Goal: Task Accomplishment & Management: Manage account settings

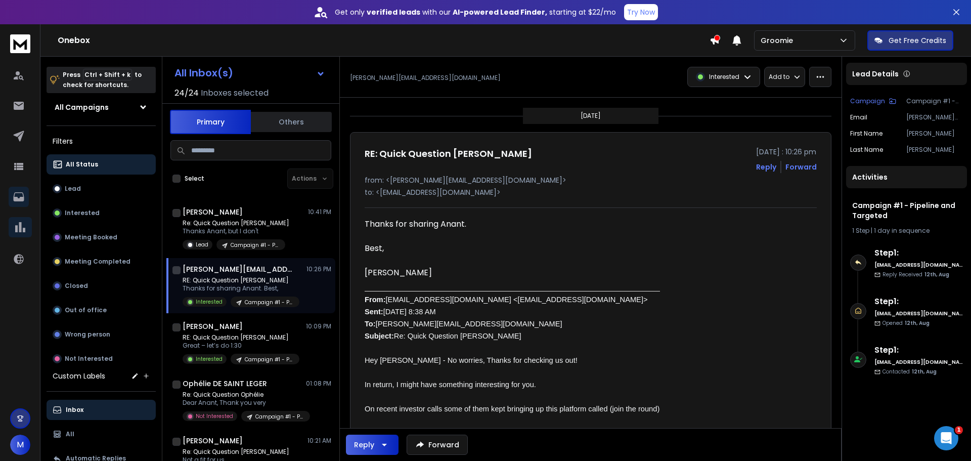
scroll to position [303, 0]
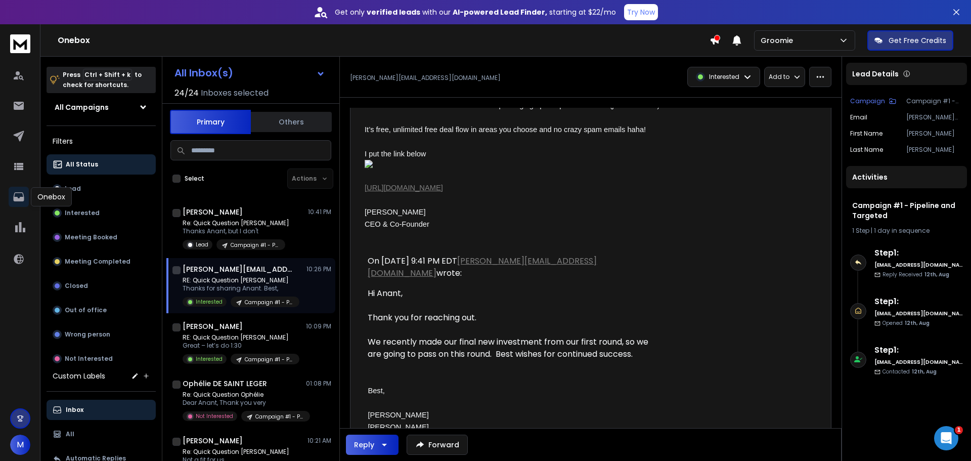
click at [20, 192] on icon at bounding box center [18, 196] width 11 height 9
click at [18, 135] on icon at bounding box center [18, 135] width 11 height 11
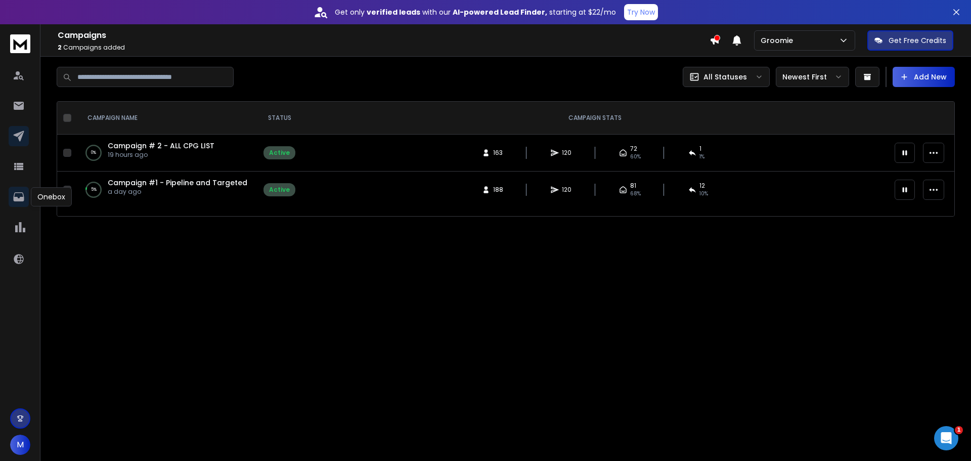
click at [18, 200] on icon at bounding box center [18, 196] width 11 height 9
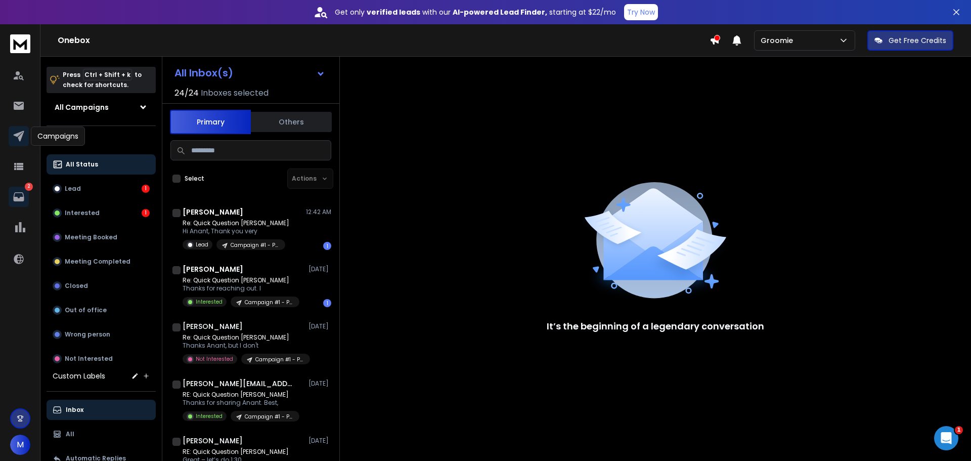
click at [21, 139] on icon at bounding box center [19, 136] width 12 height 12
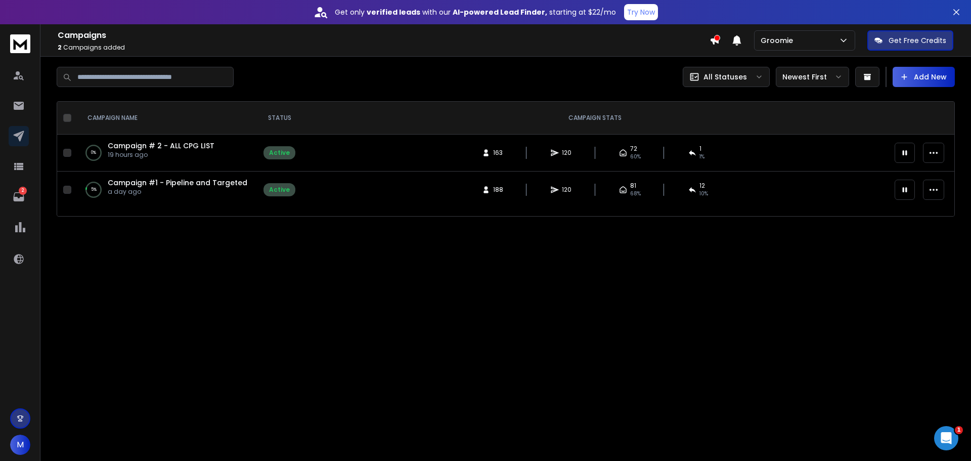
click at [933, 159] on button "button" at bounding box center [933, 153] width 21 height 20
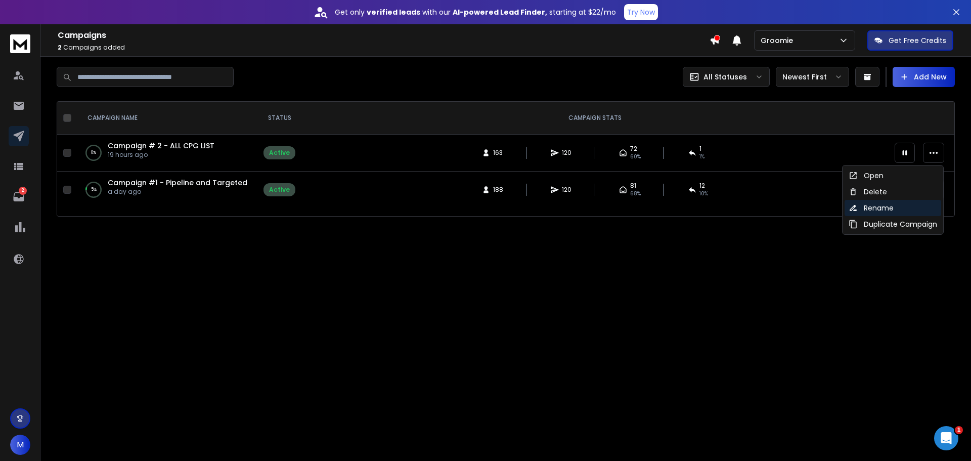
click at [906, 209] on div "Rename" at bounding box center [892, 208] width 97 height 16
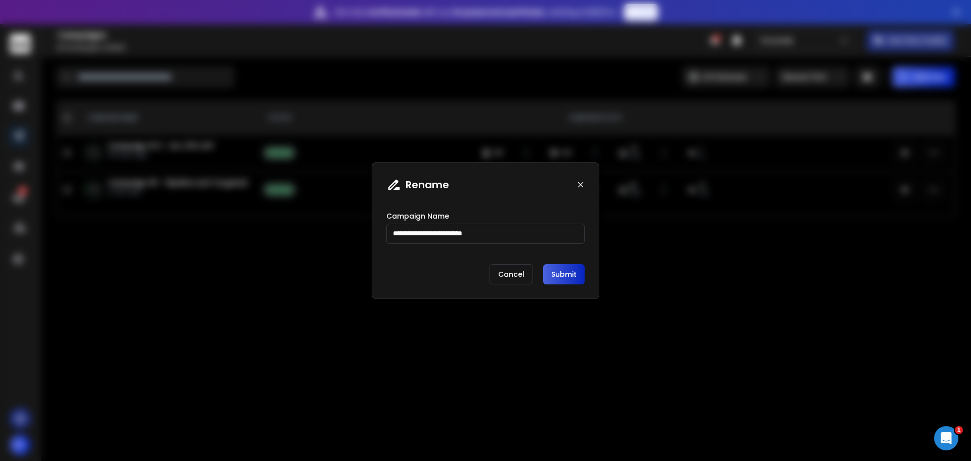
click at [442, 236] on input "**********" at bounding box center [485, 233] width 198 height 20
drag, startPoint x: 446, startPoint y: 235, endPoint x: 349, endPoint y: 235, distance: 97.6
click at [349, 235] on div "**********" at bounding box center [485, 230] width 971 height 157
type input "**********"
click at [560, 275] on button "Submit" at bounding box center [563, 274] width 41 height 20
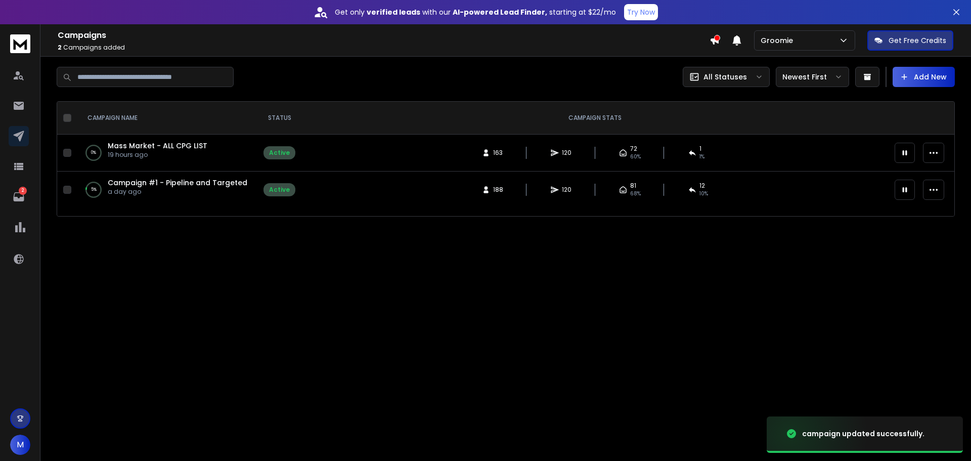
click at [934, 190] on icon "button" at bounding box center [933, 190] width 8 height 2
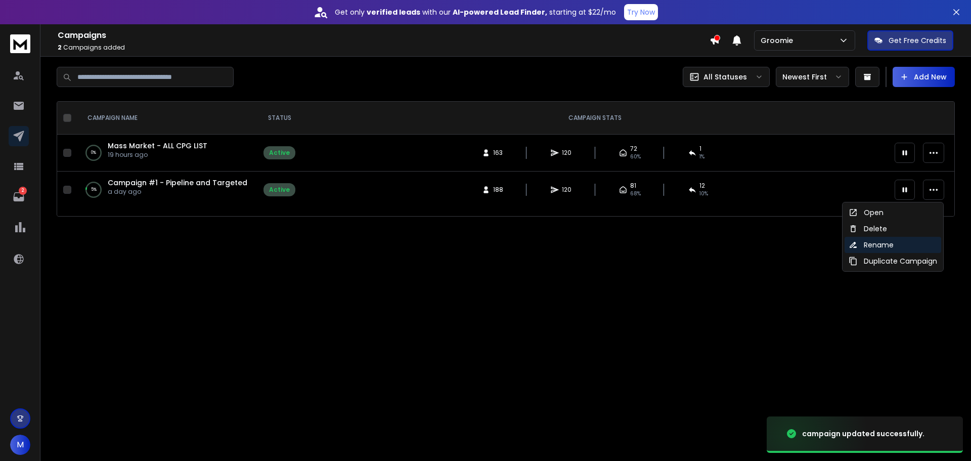
click at [908, 243] on div "Rename" at bounding box center [892, 245] width 97 height 16
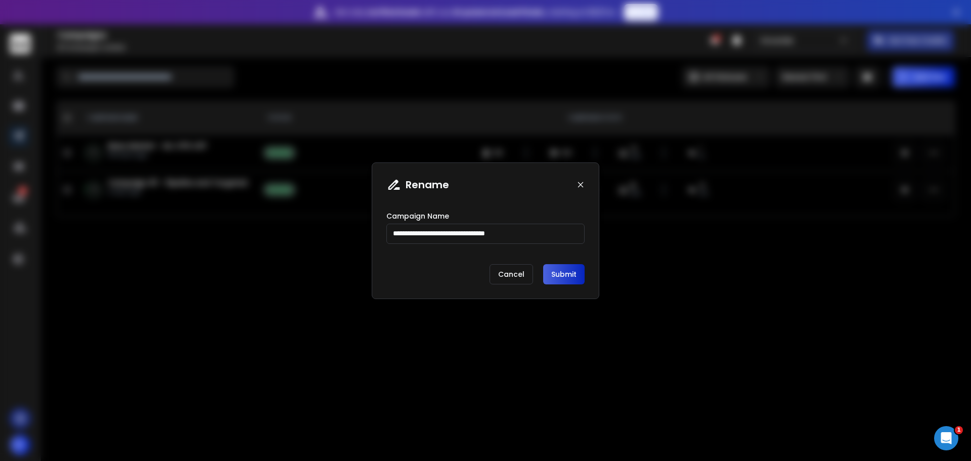
click at [432, 234] on input "**********" at bounding box center [485, 233] width 198 height 20
drag, startPoint x: 442, startPoint y: 234, endPoint x: 345, endPoint y: 230, distance: 97.2
click at [345, 230] on div "**********" at bounding box center [485, 230] width 971 height 157
type input "**********"
click at [570, 271] on button "Submit" at bounding box center [563, 274] width 41 height 20
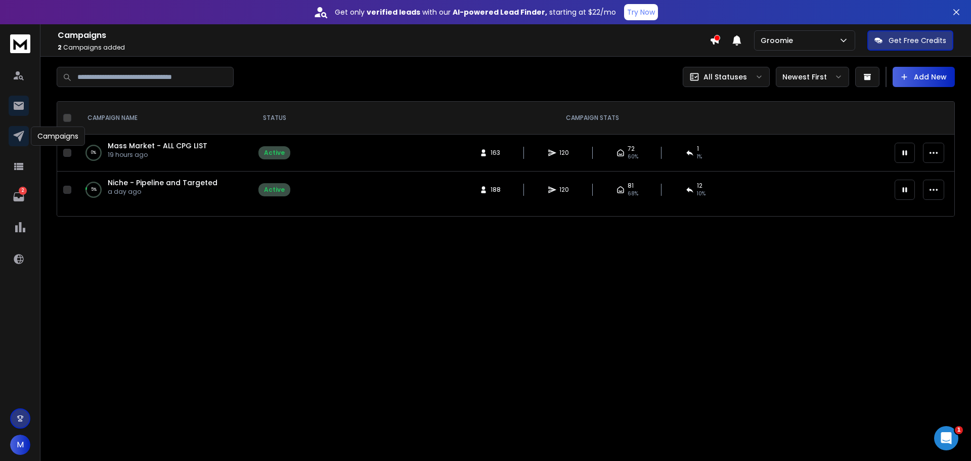
click at [21, 110] on icon at bounding box center [19, 106] width 12 height 12
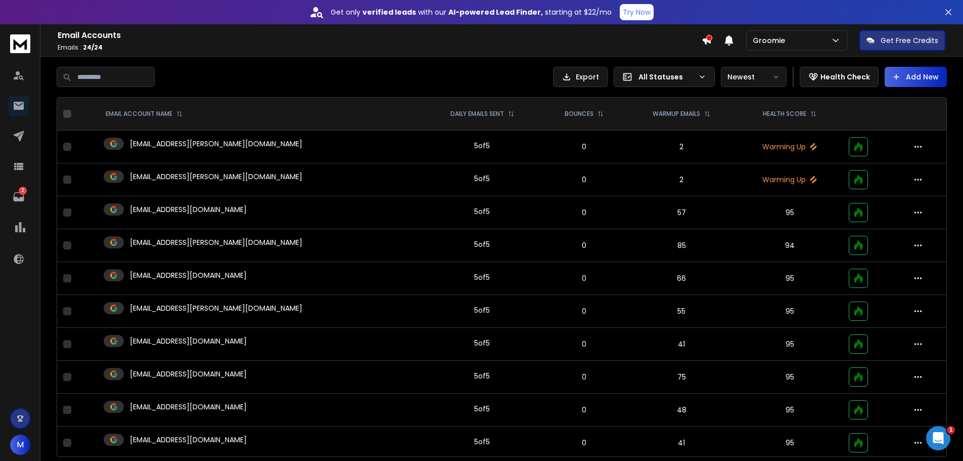
click at [279, 151] on td "[EMAIL_ADDRESS][PERSON_NAME][DOMAIN_NAME]" at bounding box center [260, 146] width 325 height 33
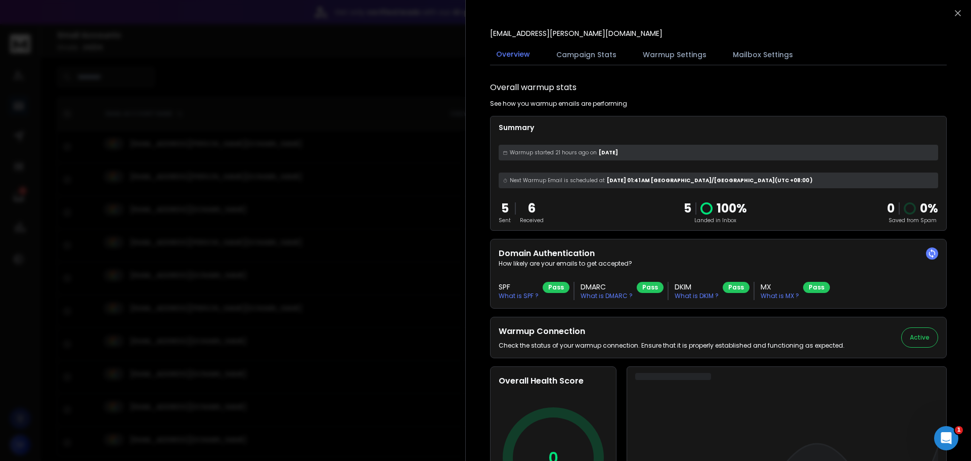
click at [756, 49] on button "Mailbox Settings" at bounding box center [763, 54] width 72 height 22
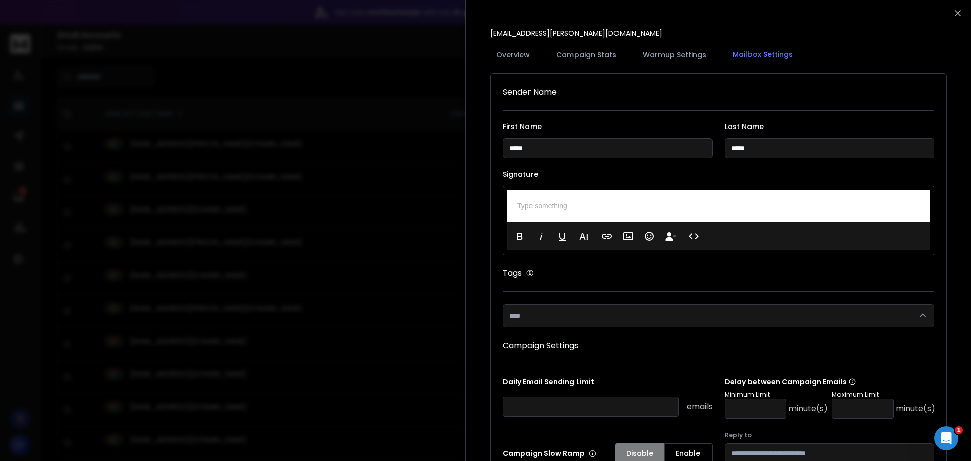
click at [666, 35] on div "[EMAIL_ADDRESS][PERSON_NAME][DOMAIN_NAME]" at bounding box center [718, 33] width 457 height 10
click at [668, 51] on button "Warmup Settings" at bounding box center [675, 54] width 76 height 22
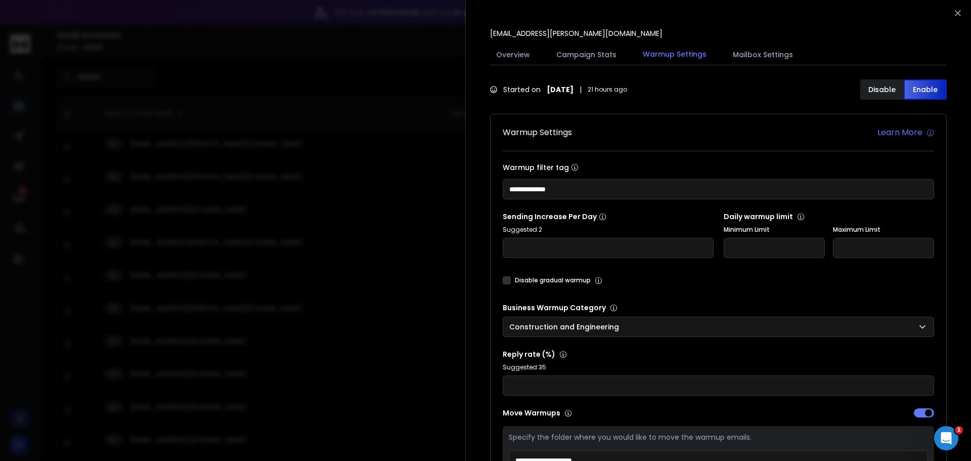
drag, startPoint x: 598, startPoint y: 191, endPoint x: 433, endPoint y: 187, distance: 164.4
click at [433, 187] on body "Get only verified leads with our AI-powered Lead Finder, starting at $22/mo Try…" at bounding box center [481, 230] width 963 height 461
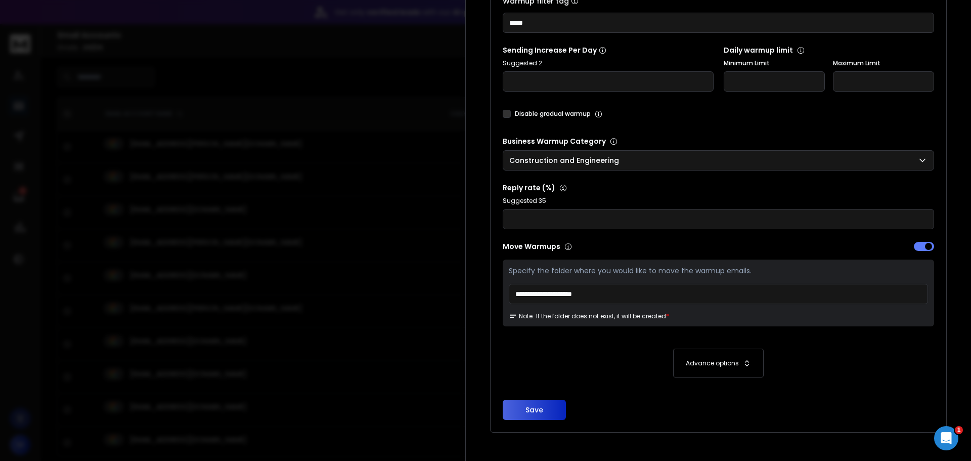
type input "*****"
click at [549, 409] on button "Save" at bounding box center [534, 409] width 63 height 20
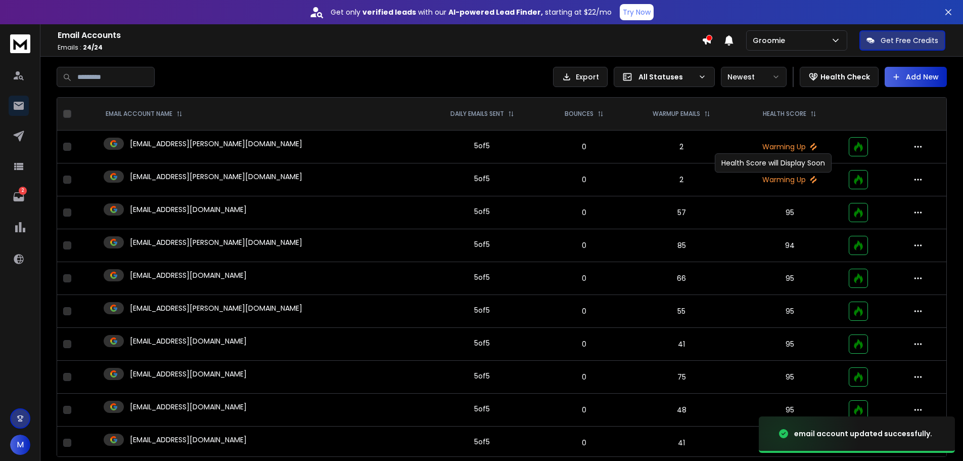
click at [755, 178] on p "Warming Up" at bounding box center [789, 179] width 93 height 10
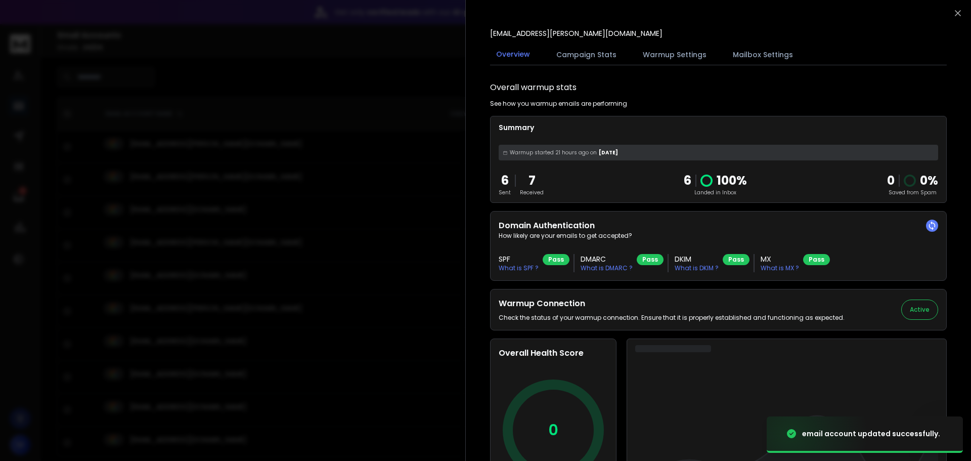
click at [771, 51] on button "Mailbox Settings" at bounding box center [763, 54] width 72 height 22
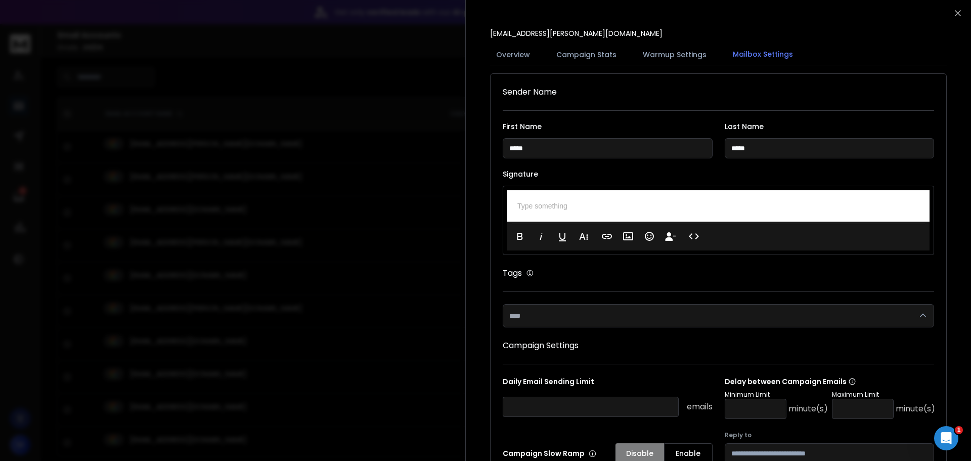
click at [689, 56] on button "Warmup Settings" at bounding box center [675, 54] width 76 height 22
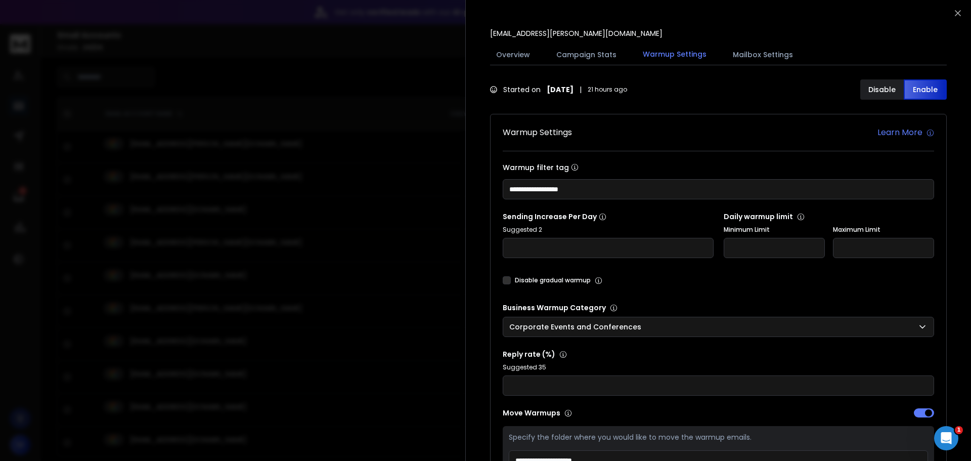
drag, startPoint x: 601, startPoint y: 187, endPoint x: 482, endPoint y: 186, distance: 118.8
click at [487, 186] on div "**********" at bounding box center [718, 313] width 481 height 603
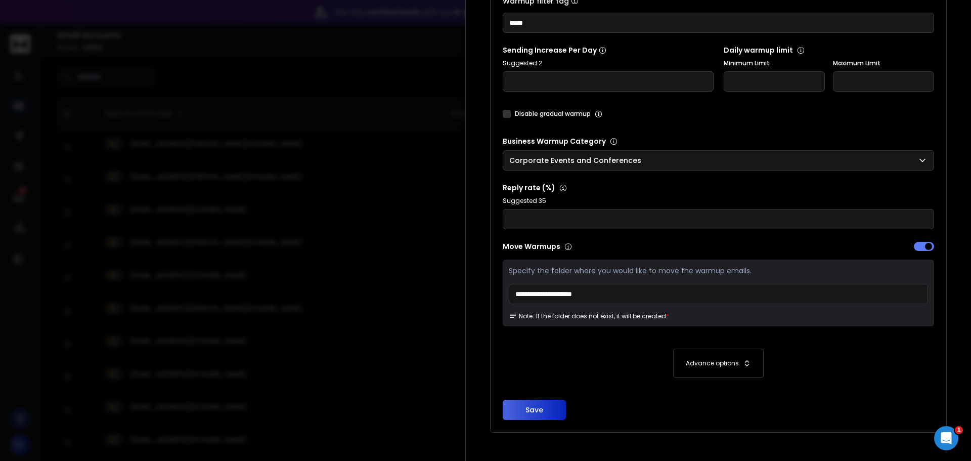
type input "*****"
click at [532, 414] on button "Save" at bounding box center [534, 409] width 63 height 20
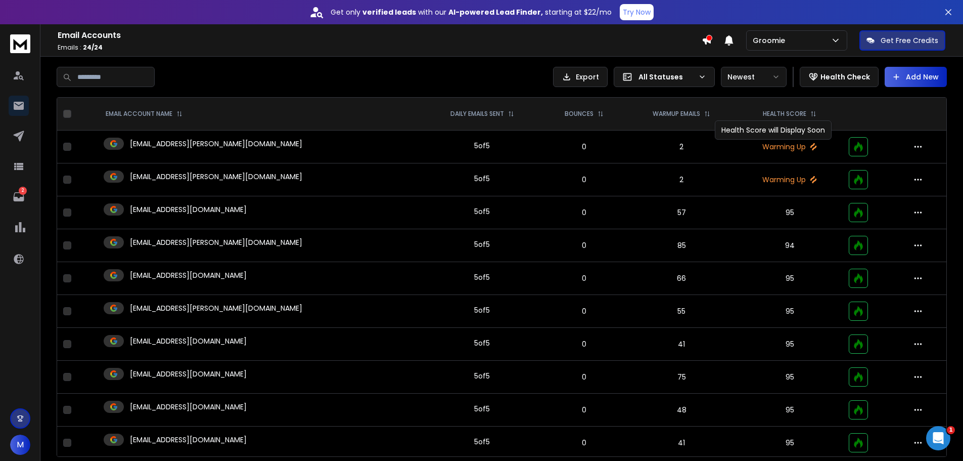
click at [743, 144] on p "Warming Up" at bounding box center [789, 147] width 93 height 10
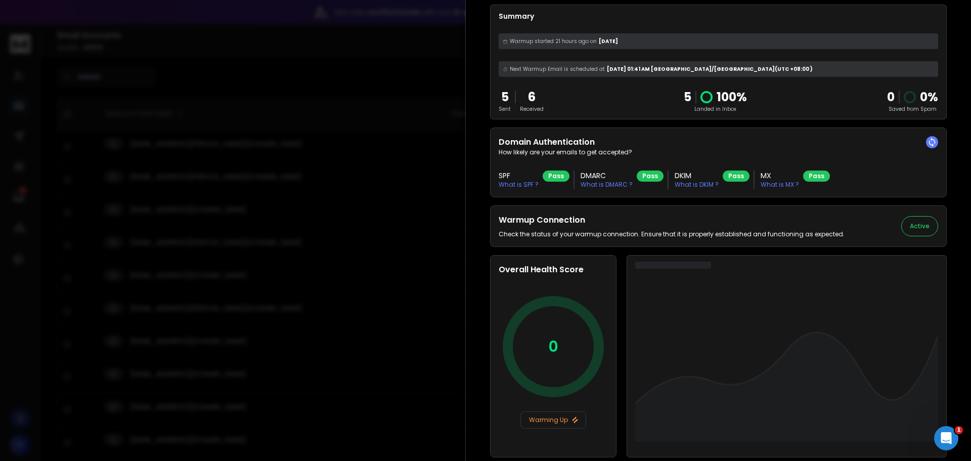
scroll to position [0, 0]
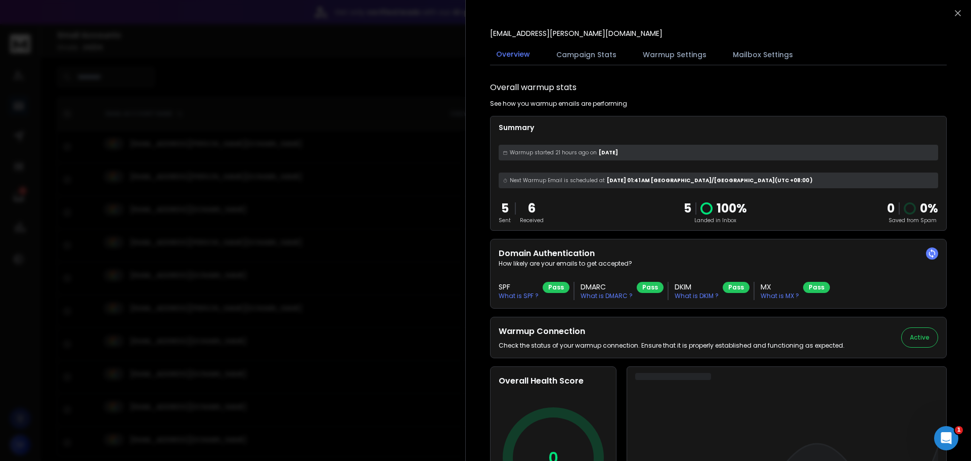
click at [680, 51] on button "Warmup Settings" at bounding box center [675, 54] width 76 height 22
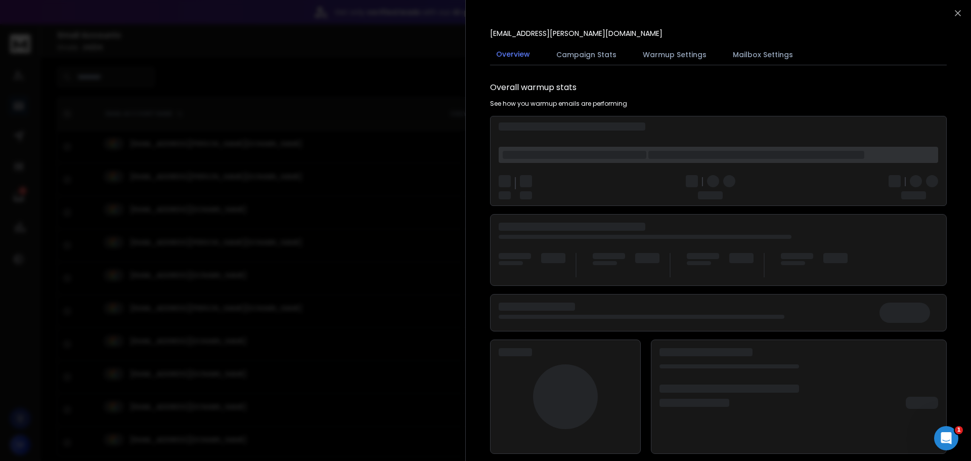
click at [429, 252] on div at bounding box center [485, 230] width 971 height 461
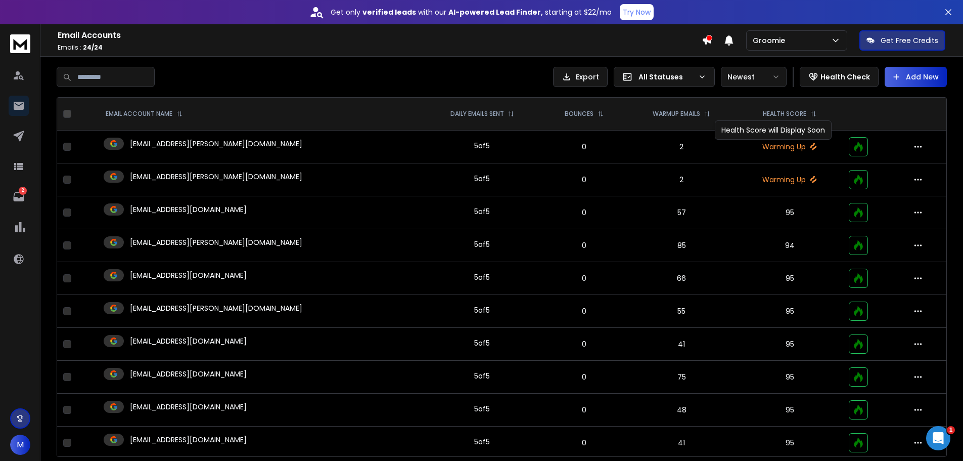
click at [751, 170] on td "Warming Up" at bounding box center [789, 179] width 105 height 33
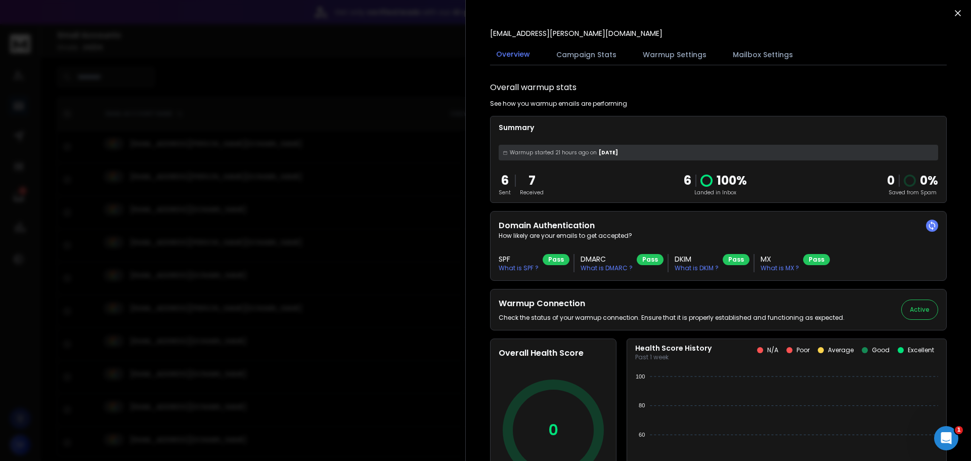
click at [955, 14] on icon "button" at bounding box center [957, 13] width 5 height 5
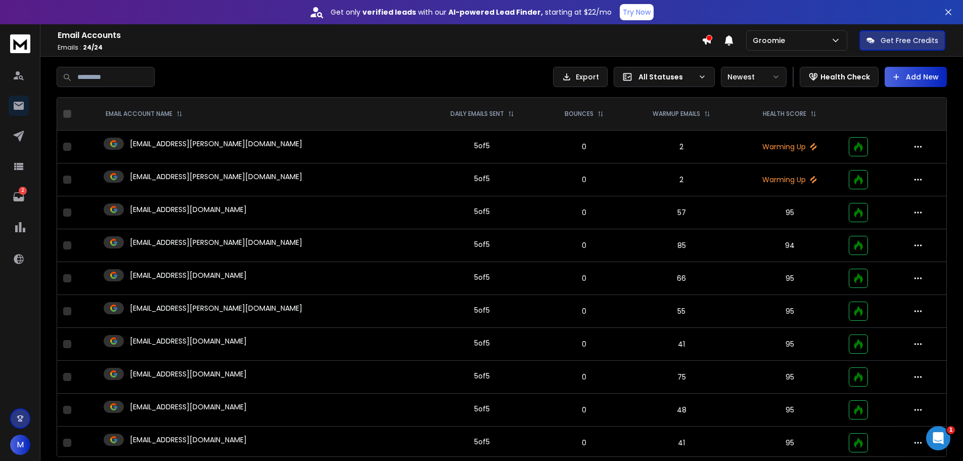
click at [713, 216] on td "57" at bounding box center [681, 212] width 111 height 33
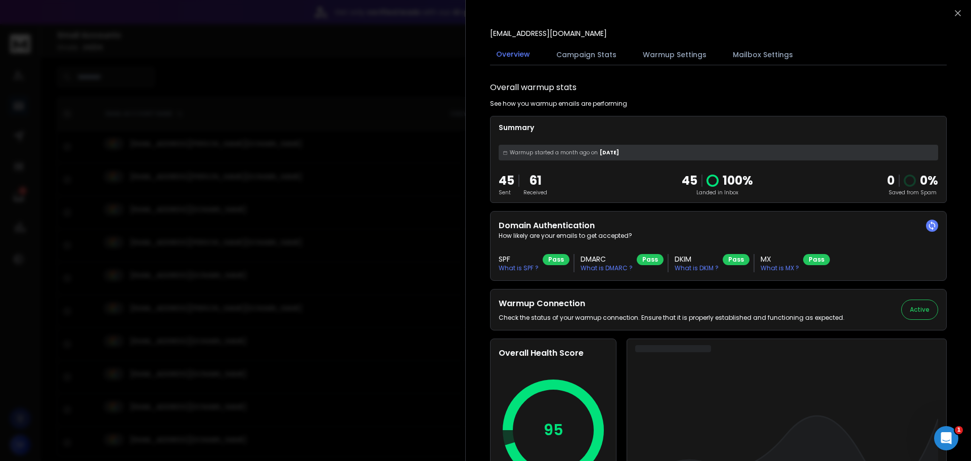
click at [679, 51] on button "Warmup Settings" at bounding box center [675, 54] width 76 height 22
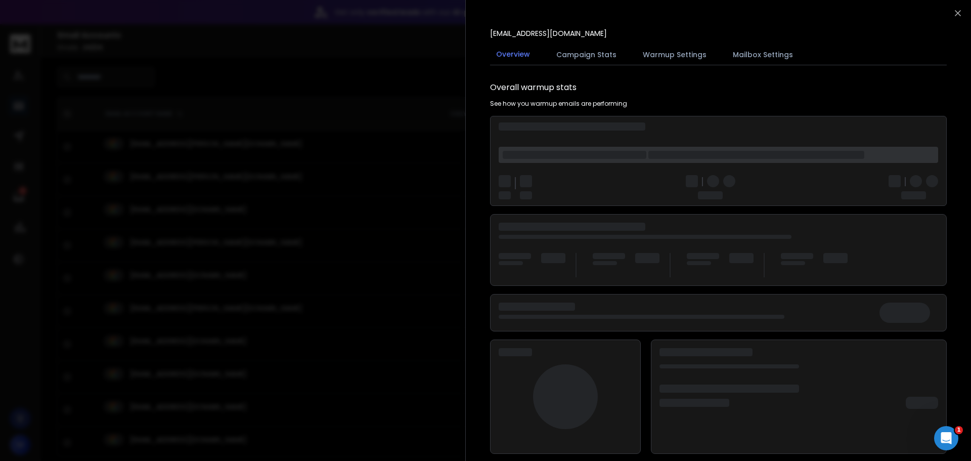
click at [408, 171] on div at bounding box center [485, 230] width 971 height 461
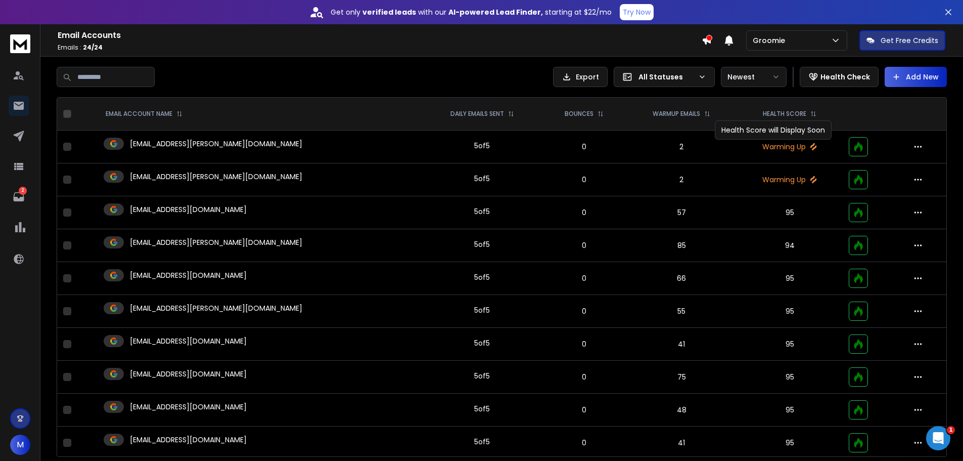
click at [743, 147] on p "Warming Up" at bounding box center [789, 147] width 93 height 10
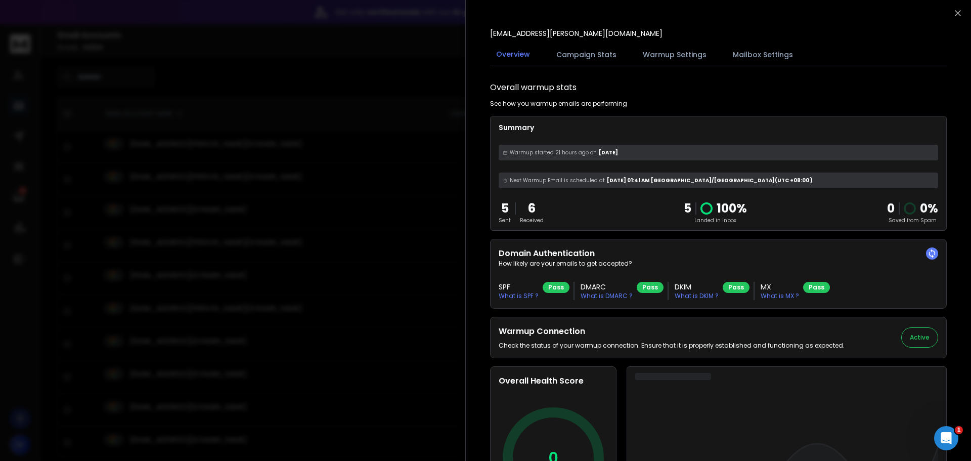
click at [691, 49] on button "Warmup Settings" at bounding box center [675, 54] width 76 height 22
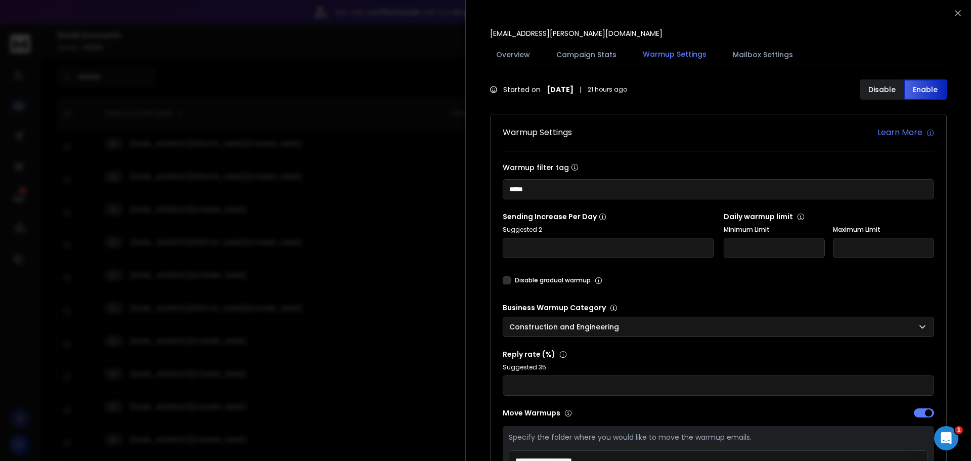
click at [773, 49] on button "Mailbox Settings" at bounding box center [763, 54] width 72 height 22
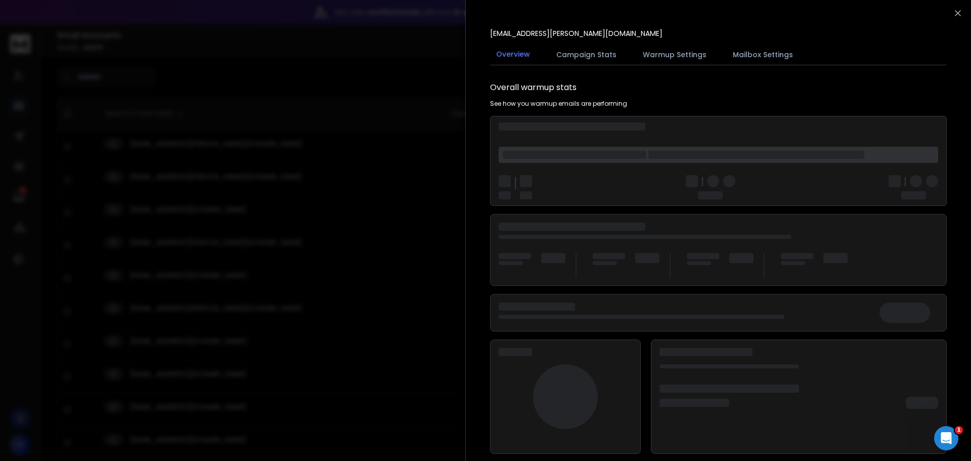
click at [386, 124] on div at bounding box center [485, 230] width 971 height 461
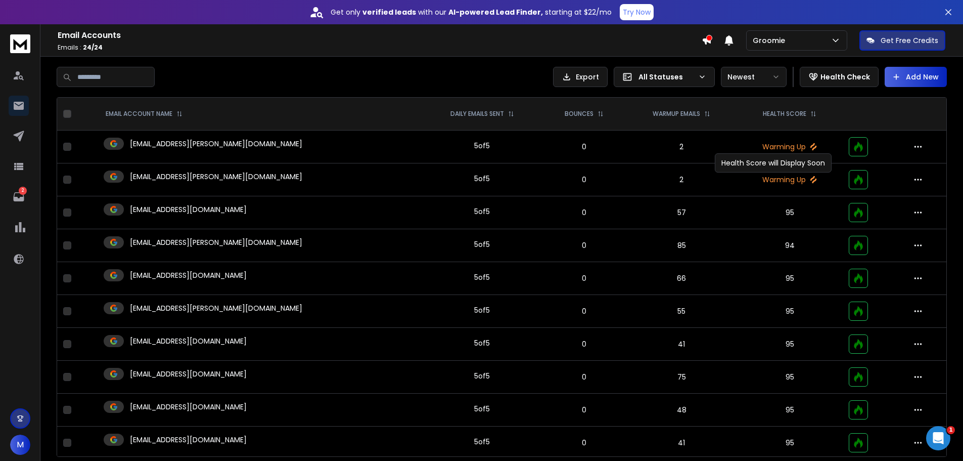
click at [763, 177] on p "Warming Up" at bounding box center [789, 179] width 93 height 10
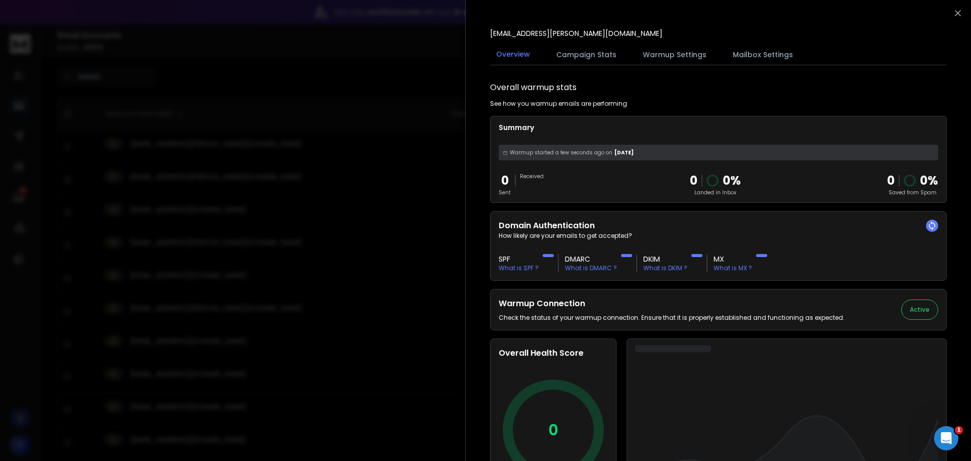
click at [391, 98] on div at bounding box center [485, 230] width 971 height 461
